Goal: Check status: Check status

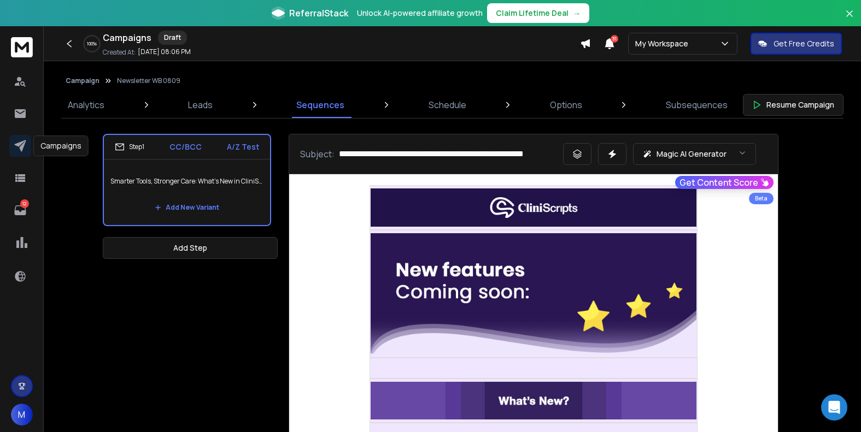
click at [21, 148] on icon at bounding box center [19, 145] width 11 height 11
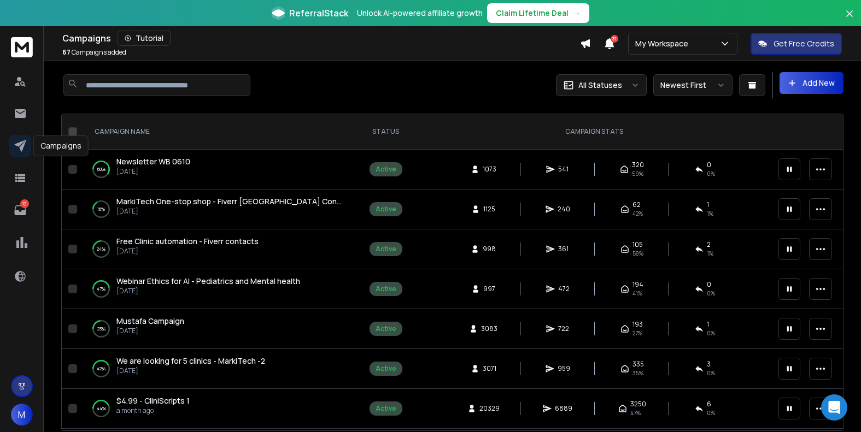
click at [212, 160] on div "60 % Newsletter WB 0610 [DATE]" at bounding box center [217, 169] width 251 height 26
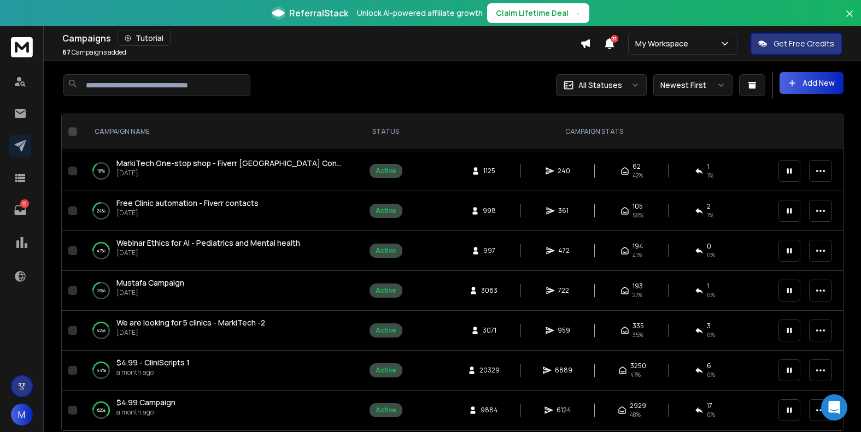
scroll to position [39, 0]
click at [244, 405] on div "62 % $4.99 Campaign a month ago" at bounding box center [217, 409] width 251 height 26
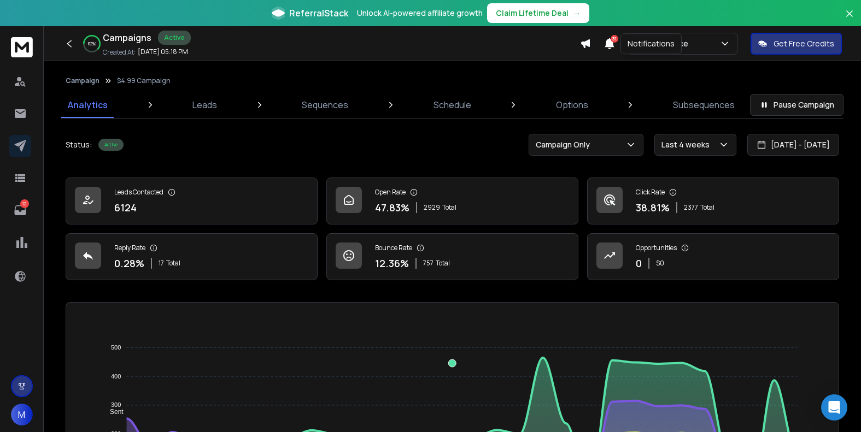
click at [613, 48] on icon at bounding box center [610, 43] width 10 height 11
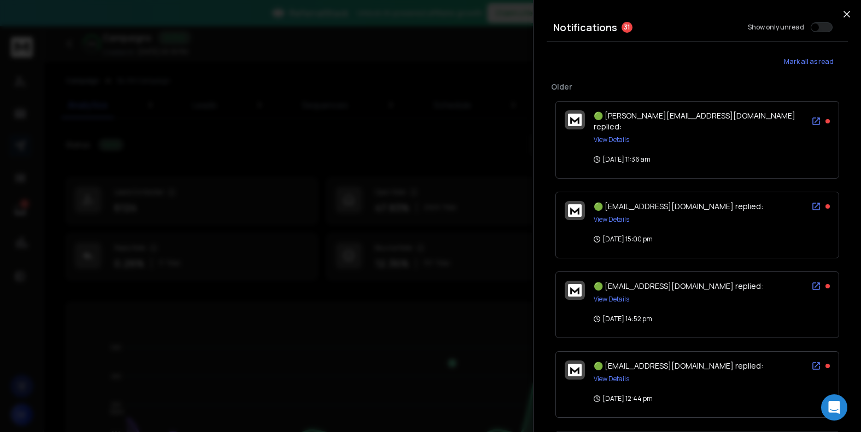
click at [845, 14] on icon "button" at bounding box center [846, 14] width 11 height 11
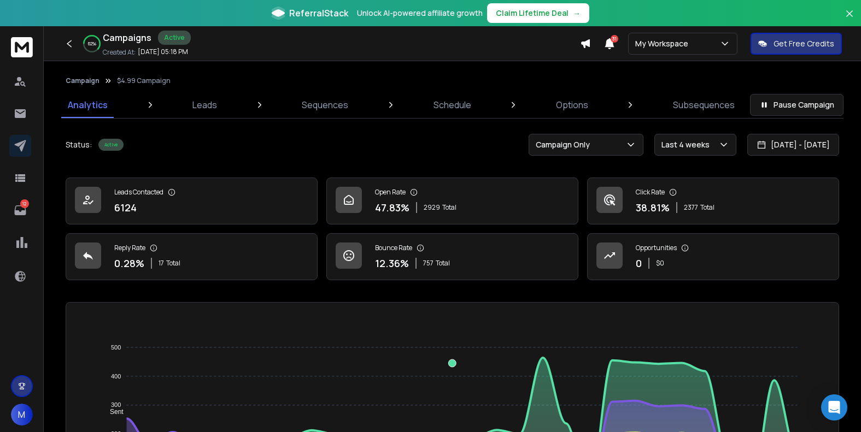
click at [230, 265] on link "Reply Rate 0.28 % 17 Total" at bounding box center [192, 256] width 252 height 47
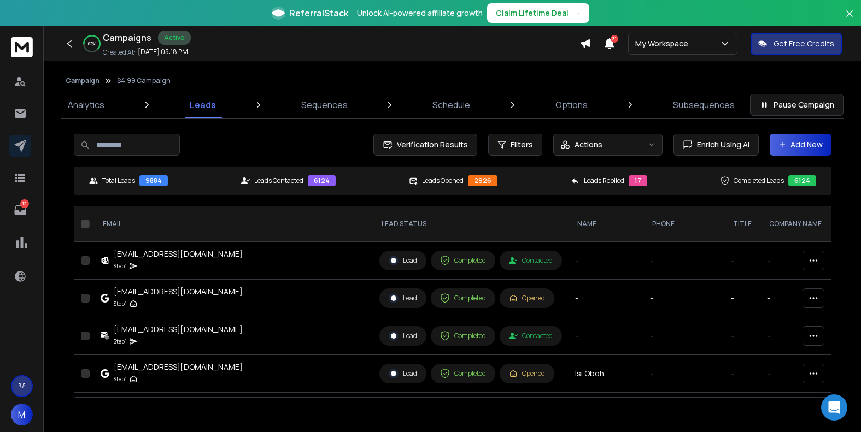
click at [365, 181] on div "Total Leads 9884 Leads Contacted 6124 Leads Opened 2926 Leads Replied 17 Comple…" at bounding box center [453, 181] width 758 height 28
click at [605, 145] on p "Leads Replied" at bounding box center [586, 146] width 40 height 9
click at [653, 143] on div "17" at bounding box center [652, 146] width 19 height 11
click at [626, 182] on div "Leads Replied 17" at bounding box center [609, 180] width 77 height 11
click at [612, 180] on p "Leads Replied" at bounding box center [604, 181] width 40 height 9
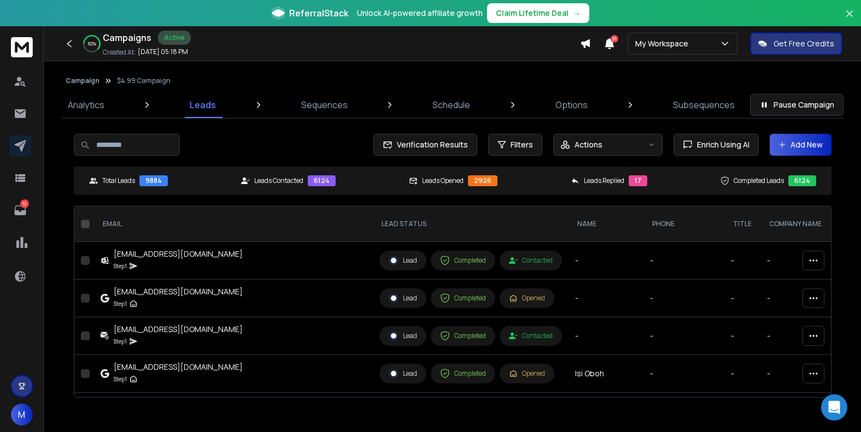
click at [612, 180] on p "Leads Replied" at bounding box center [604, 181] width 40 height 9
click at [564, 148] on div "Leads Replied" at bounding box center [580, 146] width 52 height 9
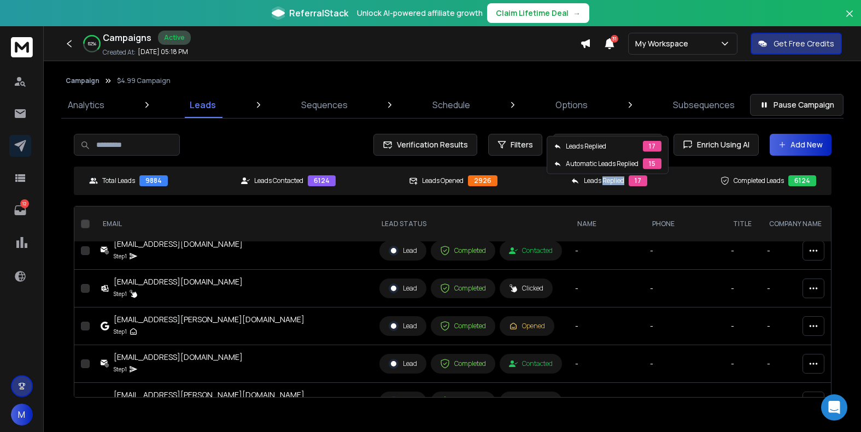
scroll to position [774, 0]
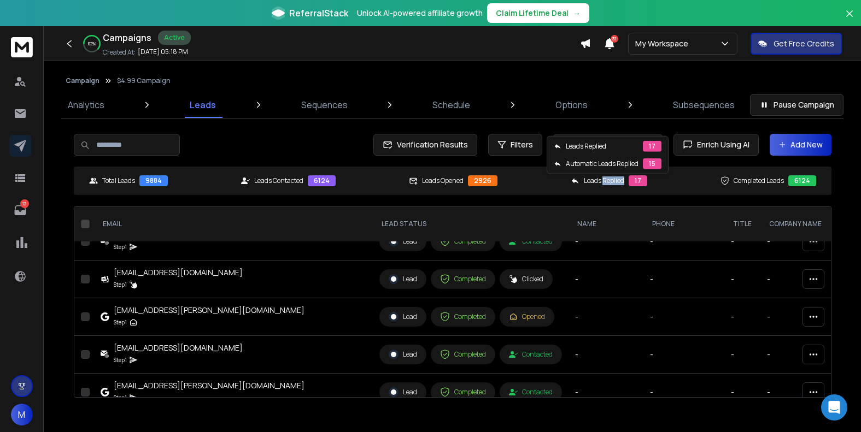
click at [594, 177] on p "Leads Replied" at bounding box center [604, 181] width 40 height 9
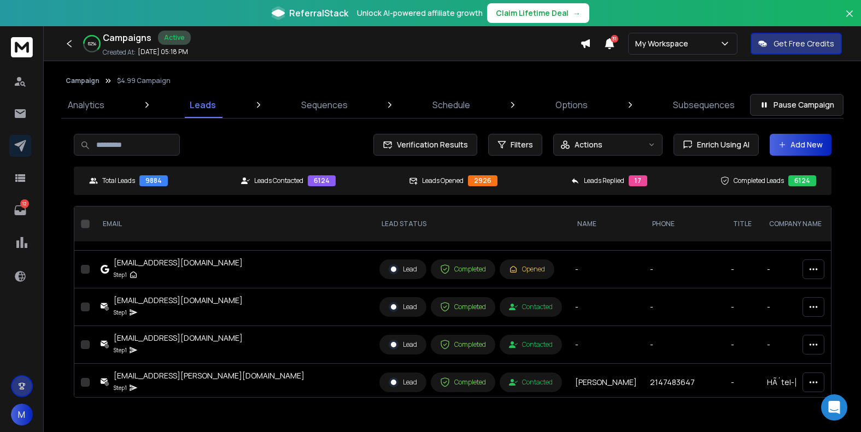
scroll to position [1727, 0]
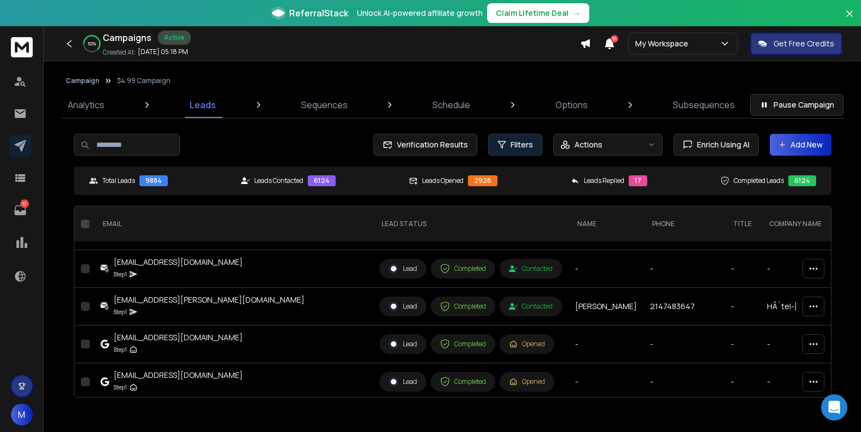
click at [513, 146] on span "Filters" at bounding box center [522, 144] width 22 height 11
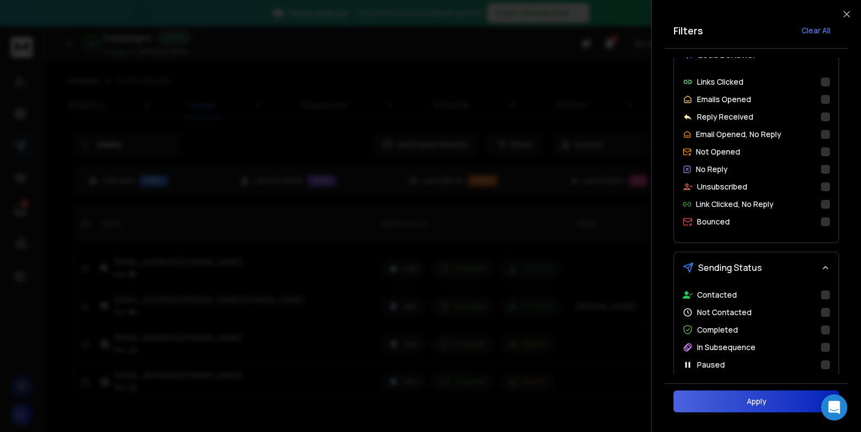
scroll to position [0, 0]
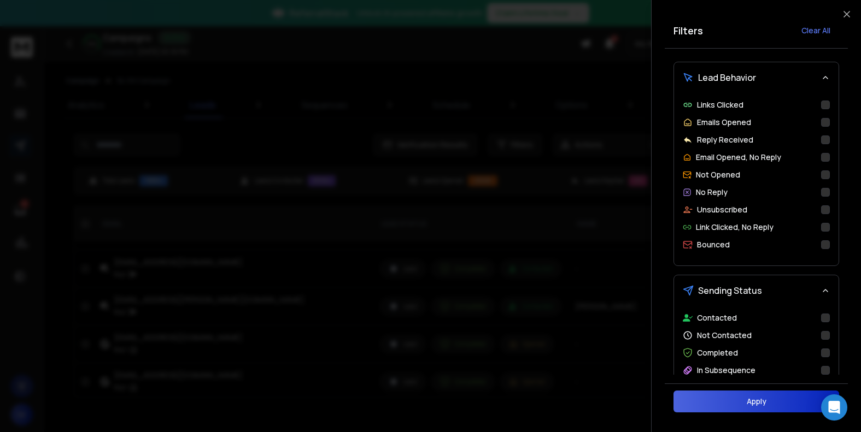
click at [824, 140] on button "Reply Received" at bounding box center [825, 140] width 9 height 9
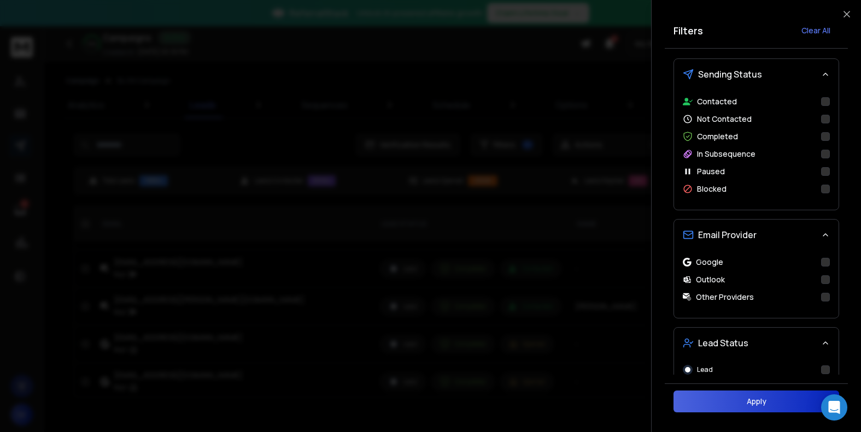
scroll to position [219, 0]
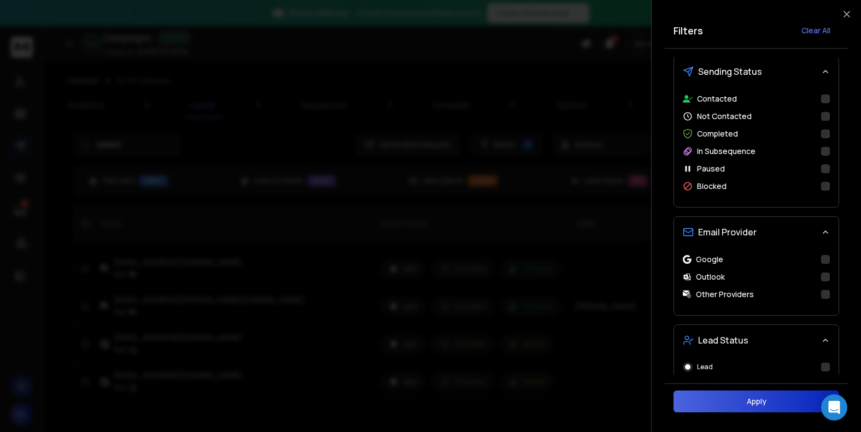
click at [739, 395] on button "Apply" at bounding box center [757, 402] width 166 height 22
